Goal: Task Accomplishment & Management: Manage account settings

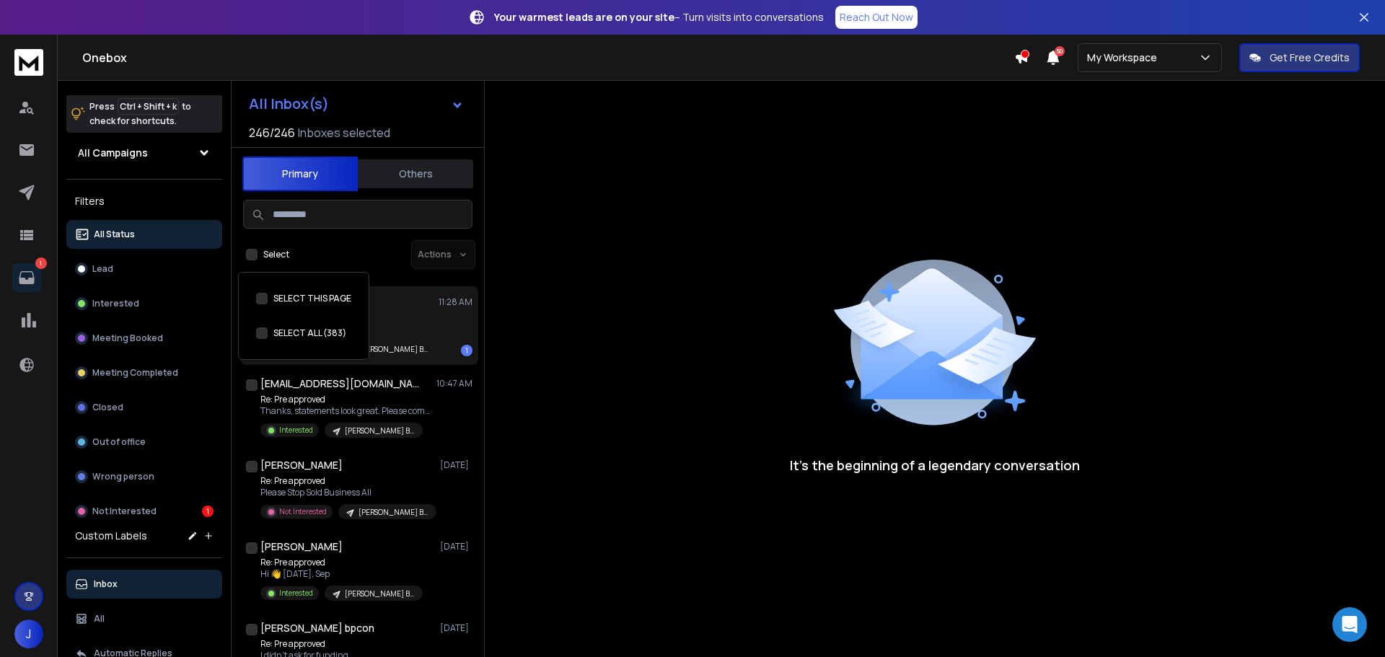
click at [391, 300] on div "Erin Travis 11:28 AM" at bounding box center [366, 302] width 212 height 14
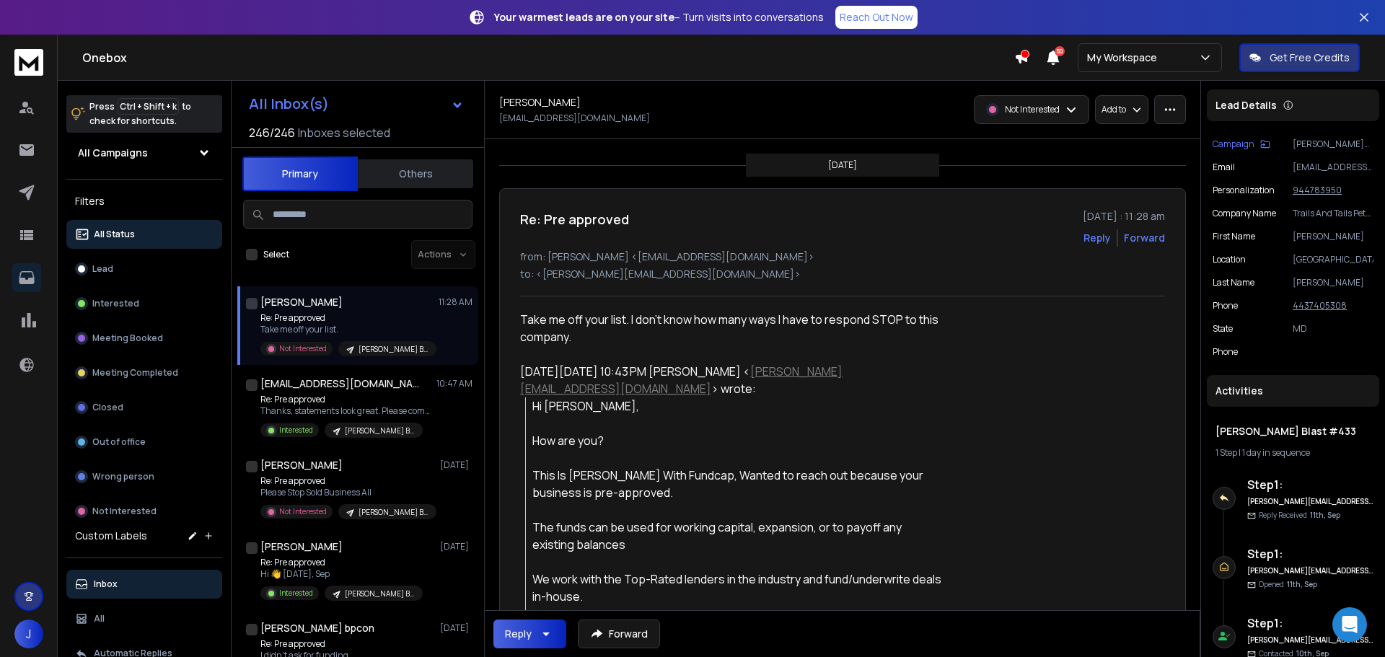
click at [1143, 106] on div "Add to" at bounding box center [1122, 109] width 52 height 27
click at [1139, 107] on icon at bounding box center [1137, 110] width 10 height 10
click at [1176, 113] on icon "button" at bounding box center [1170, 109] width 13 height 13
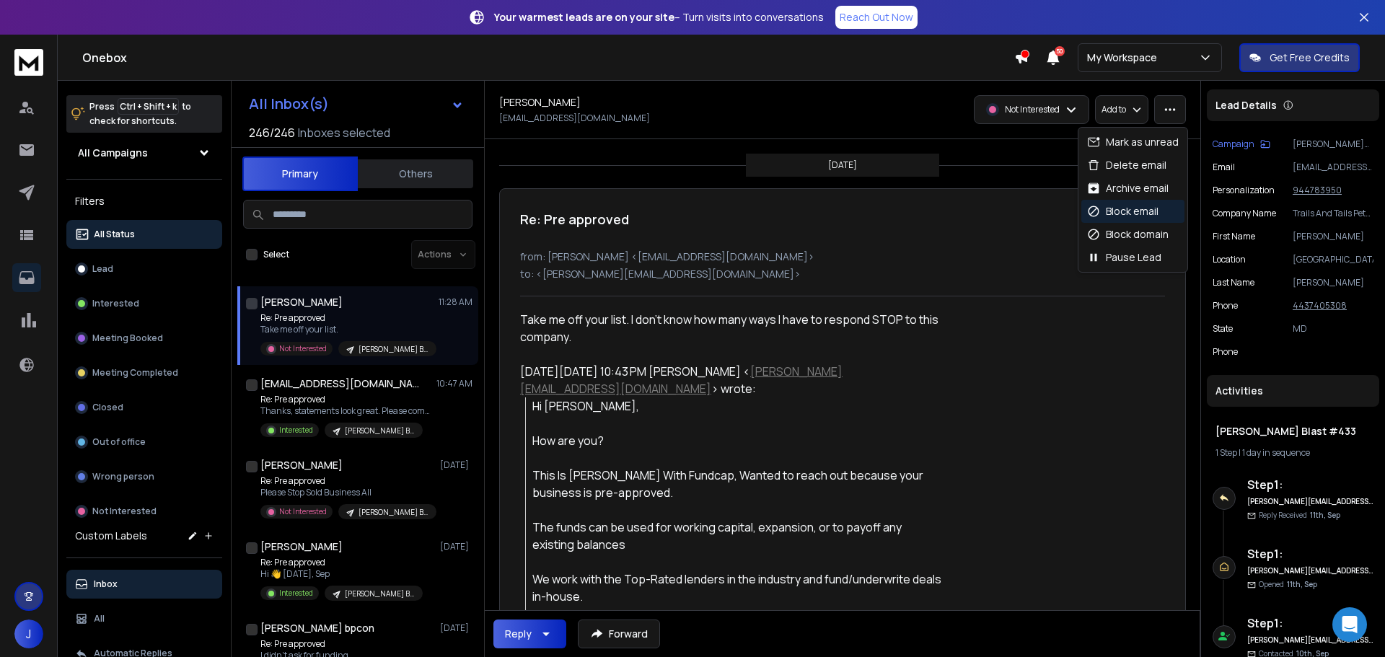
click at [1148, 219] on div "Block email" at bounding box center [1132, 211] width 103 height 23
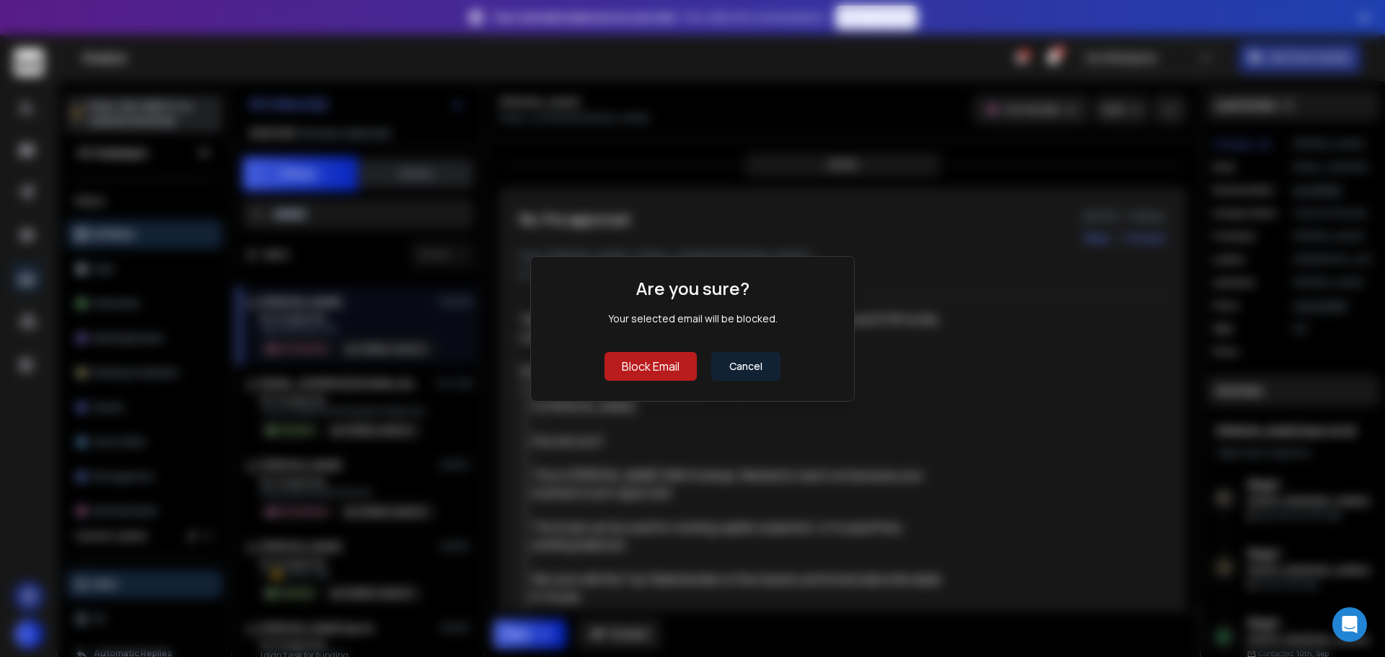
click at [655, 366] on button "Block Email" at bounding box center [650, 366] width 92 height 29
